Goal: Communication & Community: Answer question/provide support

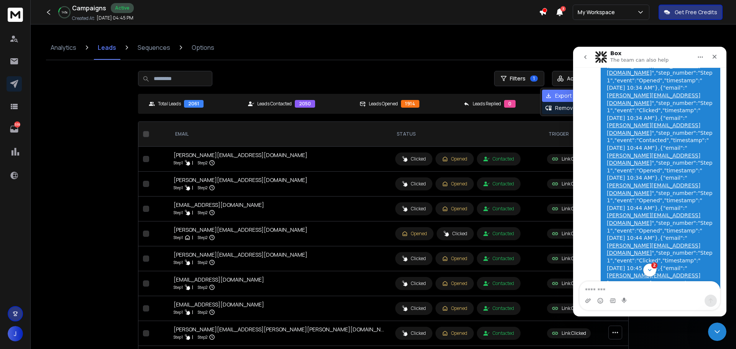
scroll to position [380, 0]
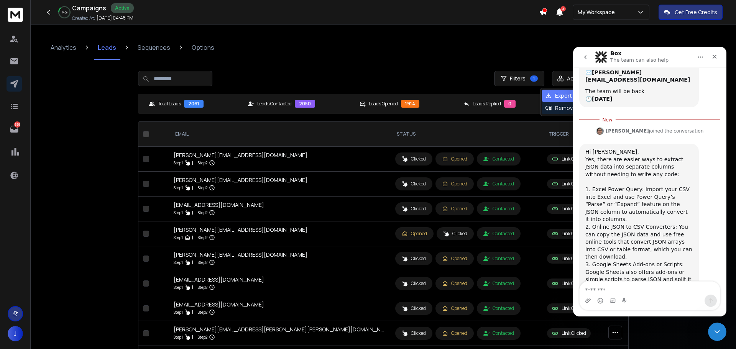
drag, startPoint x: 587, startPoint y: 139, endPoint x: 614, endPoint y: 264, distance: 127.9
click at [614, 264] on div "Hi [PERSON_NAME], Yes, there are easier ways to extract JSON data into separate…" at bounding box center [639, 220] width 120 height 152
copy div "Hi [PERSON_NAME], Yes, there are easier ways to extract JSON data into separate…"
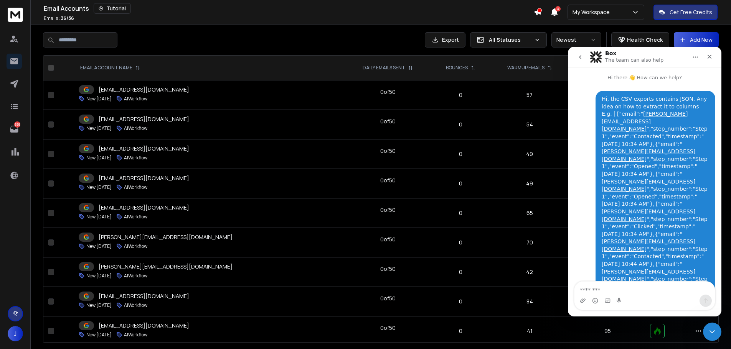
scroll to position [367, 0]
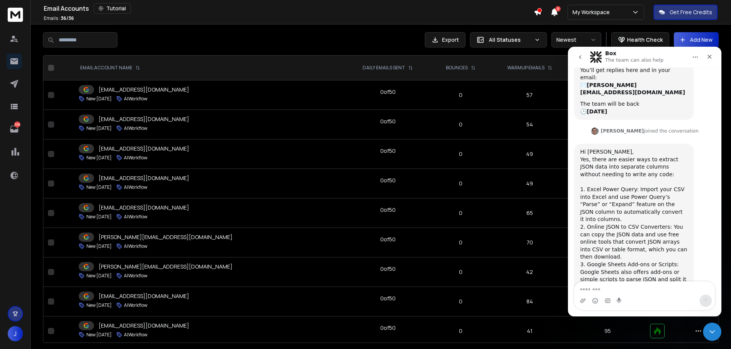
drag, startPoint x: 581, startPoint y: 145, endPoint x: 628, endPoint y: 255, distance: 120.3
click at [628, 255] on div "Hi [PERSON_NAME], Yes, there are easier ways to extract JSON data into separate…" at bounding box center [633, 219] width 107 height 143
copy div "Yes, there are easier ways to extract JSON data into separate columns without n…"
